Goal: Find contact information: Find contact information

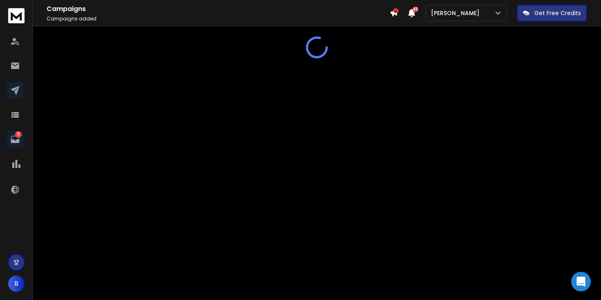
click at [21, 140] on link "5" at bounding box center [15, 139] width 16 height 16
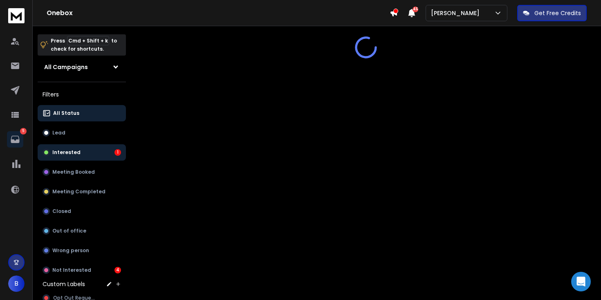
click at [83, 159] on button "Interested 1" at bounding box center [82, 152] width 88 height 16
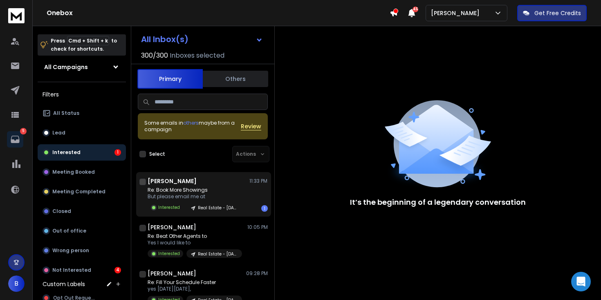
click at [256, 180] on p "11:33 PM" at bounding box center [259, 181] width 18 height 7
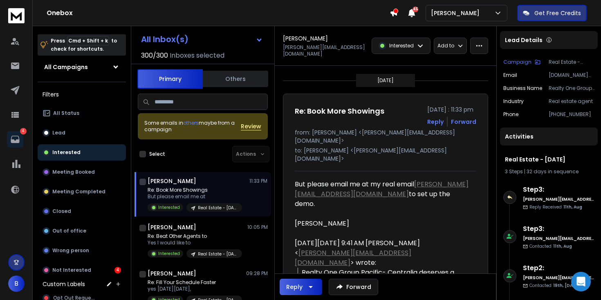
drag, startPoint x: 289, startPoint y: 101, endPoint x: 413, endPoint y: 208, distance: 164.1
click at [371, 106] on h1 "Re: Book More Showings" at bounding box center [340, 111] width 90 height 11
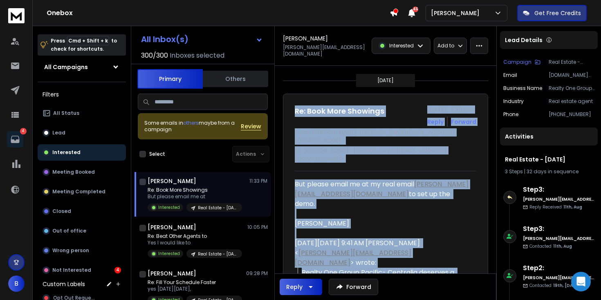
drag, startPoint x: 297, startPoint y: 104, endPoint x: 404, endPoint y: 262, distance: 190.8
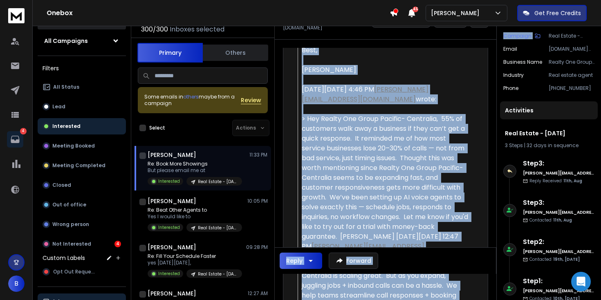
scroll to position [275, 0]
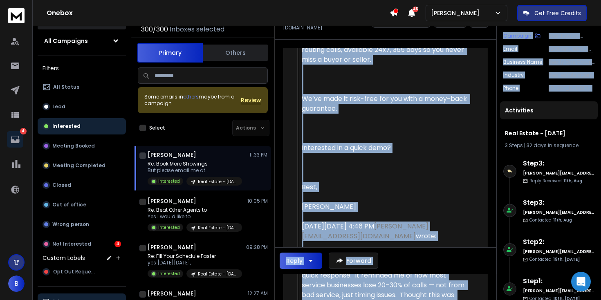
copy div "Lo: Ipsu Dolo Sitametc 32 Adipis 4781 : 63:55 el Seddo Eiusmod temp: Inci Utlab…"
click at [529, 84] on div "Campaign Real Estate - [DATE] Email [DOMAIN_NAME][EMAIL_ADDRESS][DOMAIN_NAME] B…" at bounding box center [549, 62] width 98 height 79
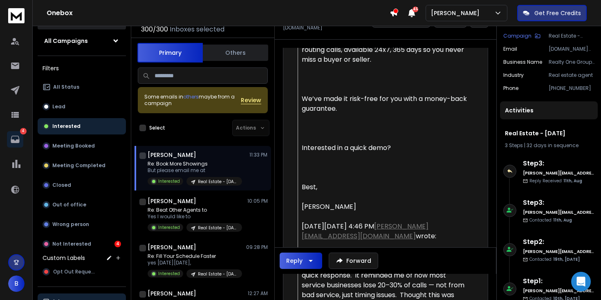
click at [555, 89] on p "[PHONE_NUMBER]" at bounding box center [572, 88] width 46 height 7
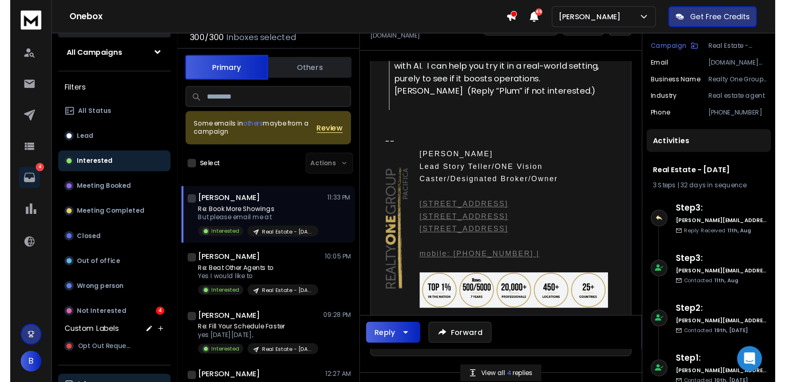
scroll to position [662, 0]
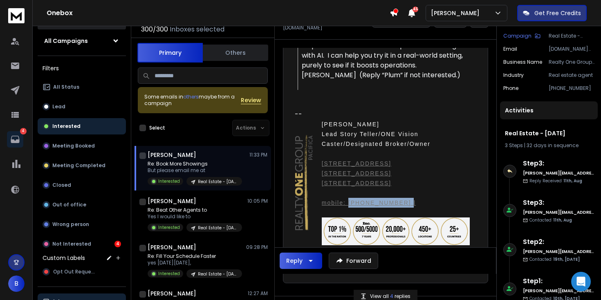
drag, startPoint x: 404, startPoint y: 170, endPoint x: 347, endPoint y: 173, distance: 56.9
click at [347, 198] on div "mobile: [PHONE_NUMBER] |" at bounding box center [396, 203] width 148 height 10
copy link "360.560.2402 |"
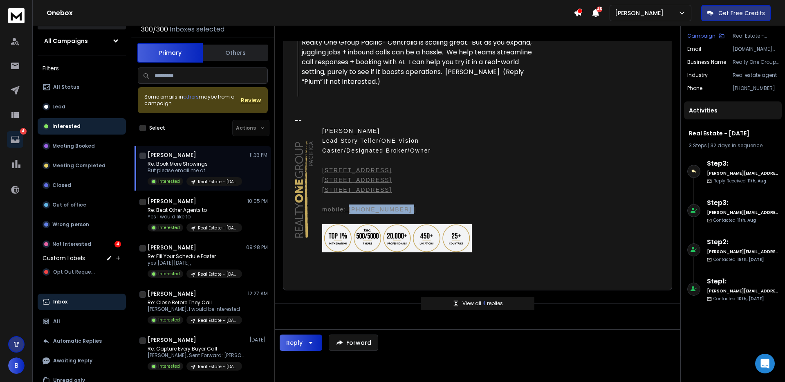
scroll to position [525, 0]
drag, startPoint x: 48, startPoint y: 93, endPoint x: 36, endPoint y: 82, distance: 16.2
click at [40, 86] on button "All Status" at bounding box center [82, 87] width 88 height 16
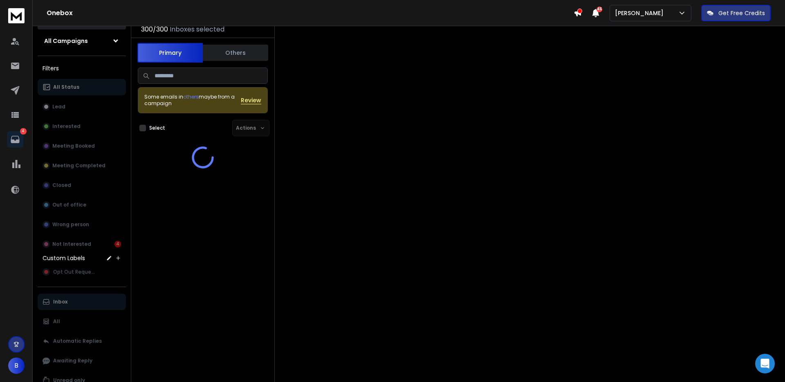
scroll to position [0, 0]
click at [105, 238] on div "All Status Lead Interested Meeting Booked Meeting Completed Closed Out of offic…" at bounding box center [82, 165] width 88 height 173
